Goal: Task Accomplishment & Management: Use online tool/utility

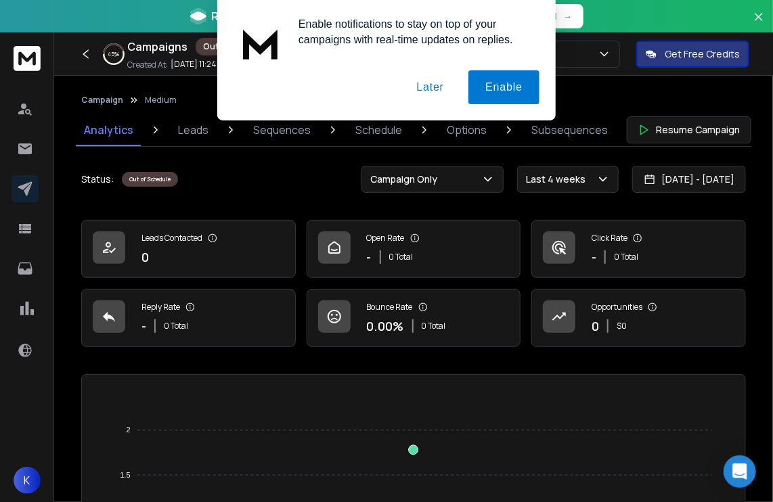
click at [432, 93] on button "Later" at bounding box center [429, 87] width 61 height 34
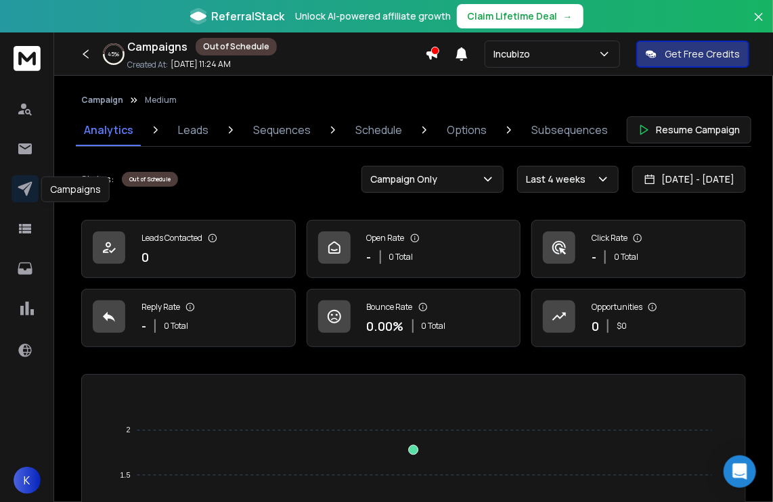
click at [22, 194] on icon at bounding box center [25, 189] width 16 height 16
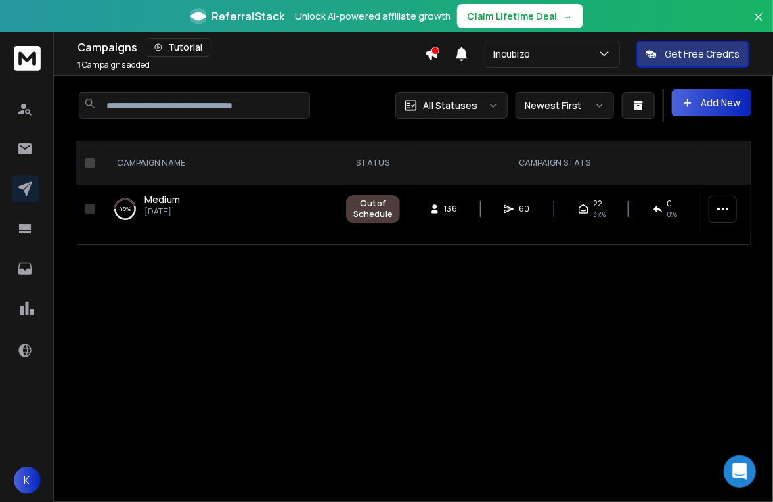
click at [723, 106] on button "Add New" at bounding box center [711, 102] width 79 height 27
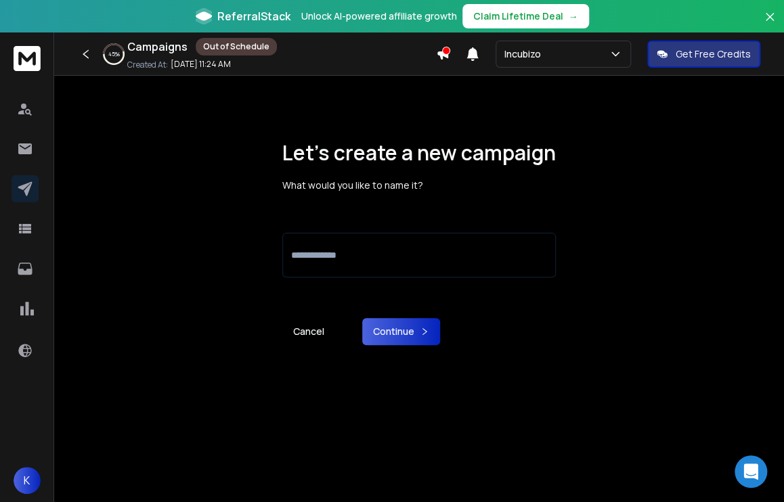
click at [428, 262] on input at bounding box center [418, 255] width 273 height 45
type input "*"
type input "**********"
click at [416, 329] on button "Continue" at bounding box center [401, 331] width 78 height 27
